Goal: Task Accomplishment & Management: Manage account settings

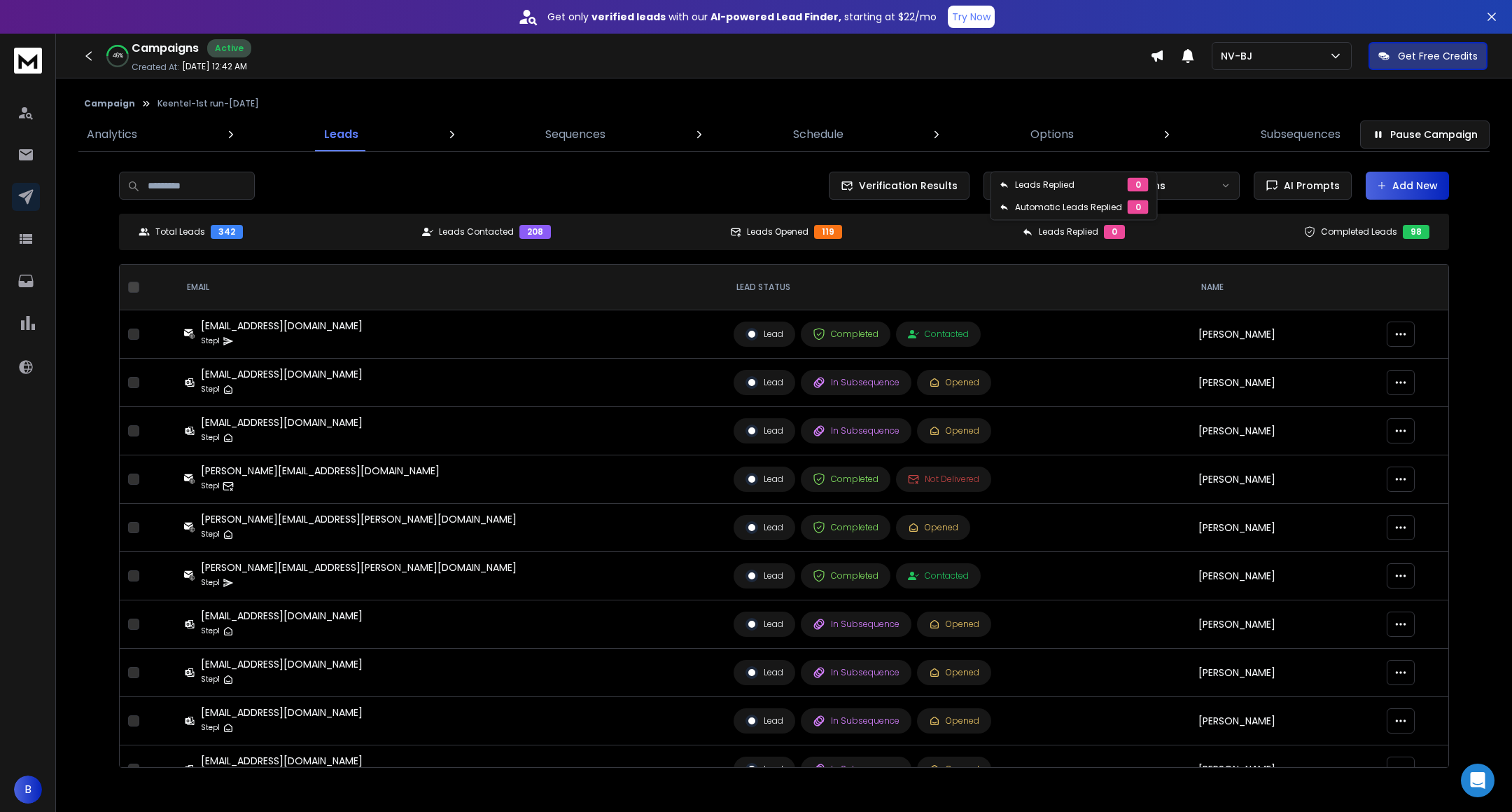
click at [1074, 233] on p "Leads Replied" at bounding box center [1069, 232] width 60 height 11
click at [1095, 238] on div "Leads Replied 0" at bounding box center [1073, 232] width 103 height 14
click at [1070, 183] on p "All Statuses" at bounding box center [1041, 186] width 61 height 14
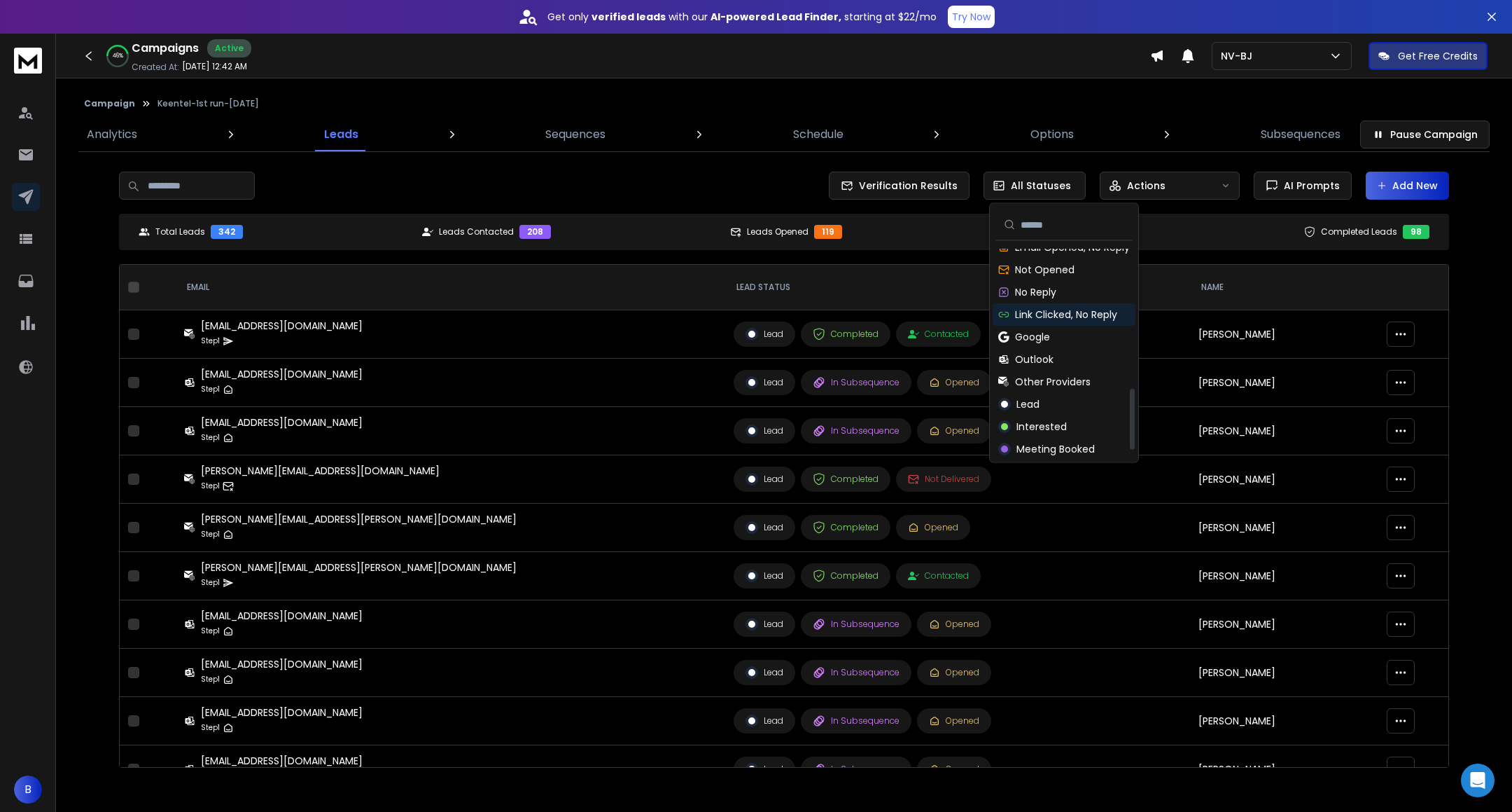
scroll to position [506, 0]
click at [852, 75] on div "46 % Campaigns Active Created At: Aug 06, 2025, 12:42 AM NV-BJ Get Free Credits" at bounding box center [756, 56] width 1512 height 45
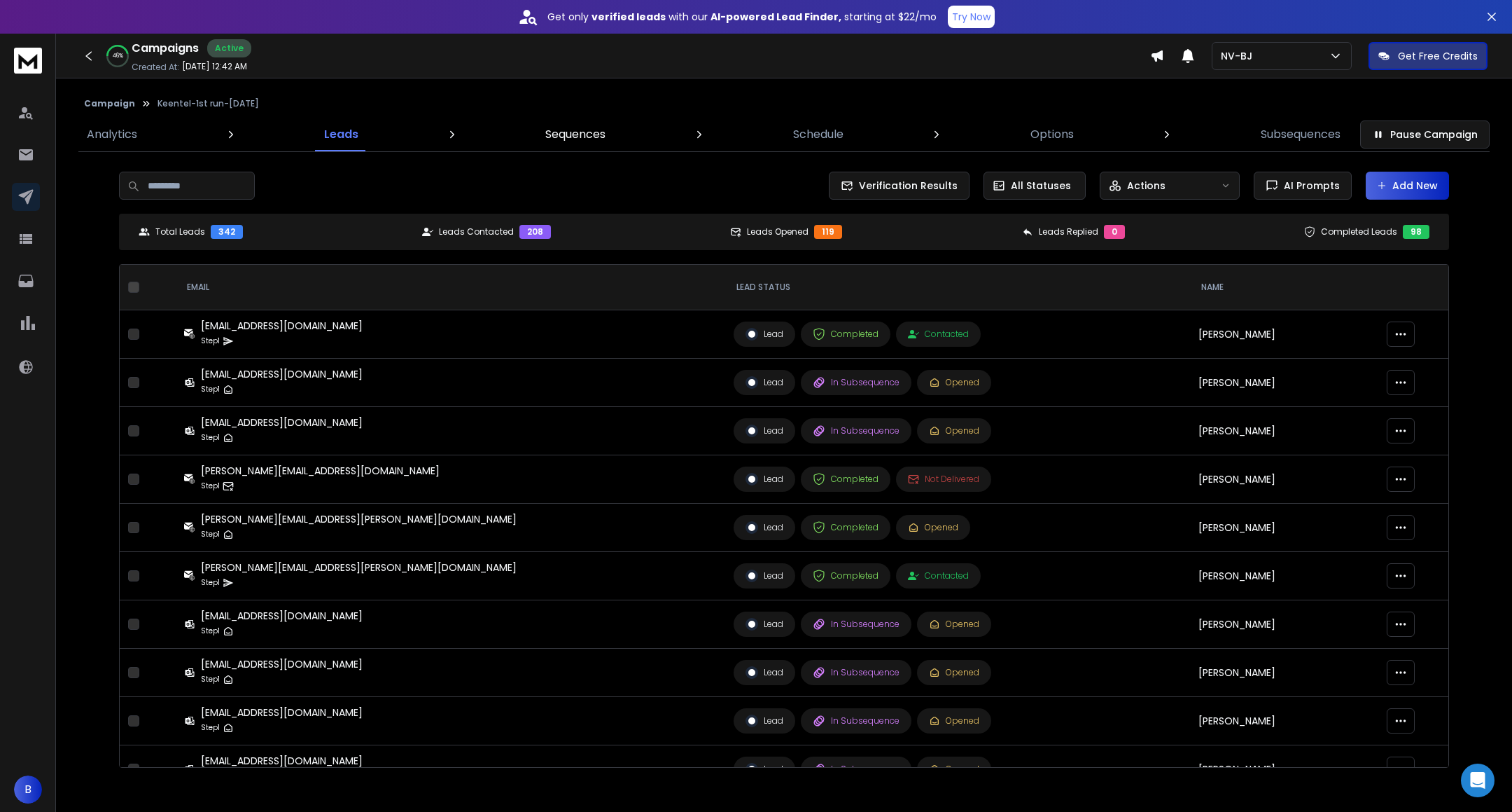
click at [560, 126] on p "Sequences" at bounding box center [576, 135] width 61 height 17
click at [1420, 235] on div "98" at bounding box center [1416, 232] width 27 height 14
click at [1378, 349] on td at bounding box center [1413, 335] width 70 height 49
click at [1394, 337] on icon "button" at bounding box center [1401, 334] width 13 height 13
click at [1394, 328] on icon "button" at bounding box center [1401, 334] width 13 height 13
